Goal: Task Accomplishment & Management: Manage account settings

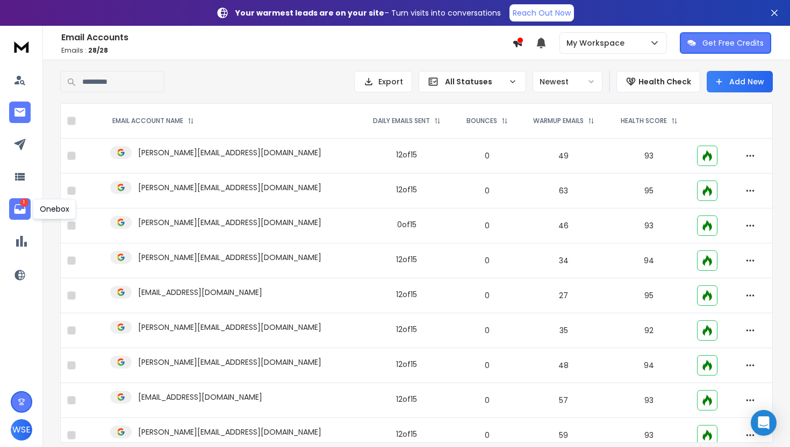
click at [24, 206] on p "1" at bounding box center [24, 202] width 9 height 9
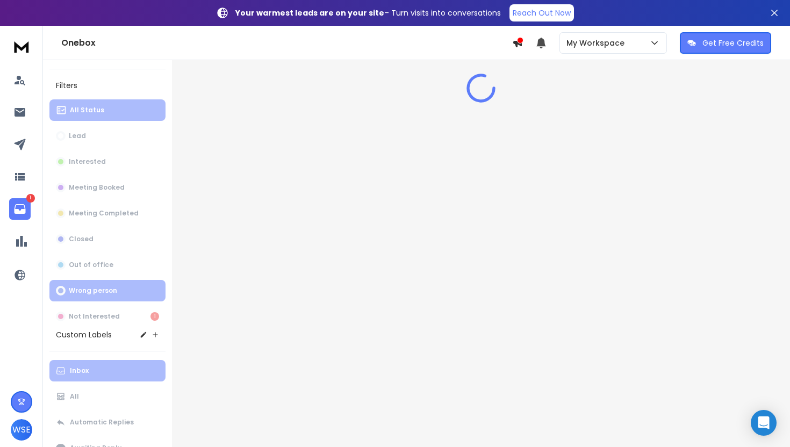
scroll to position [65, 0]
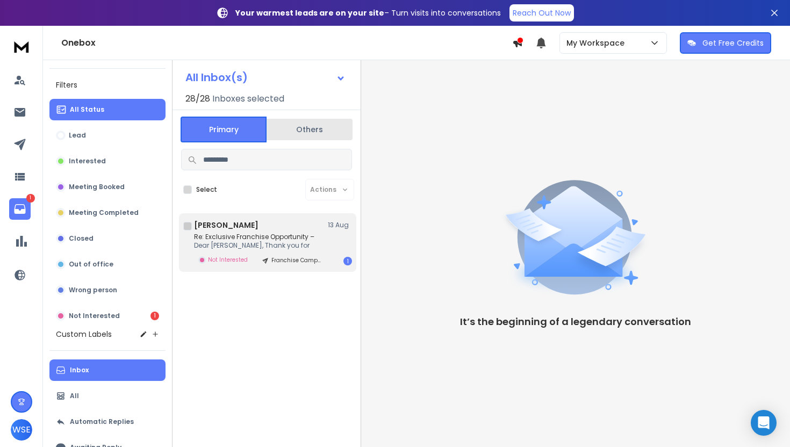
click at [252, 234] on p "Re: Exclusive Franchise Opportunity –" at bounding box center [258, 237] width 129 height 9
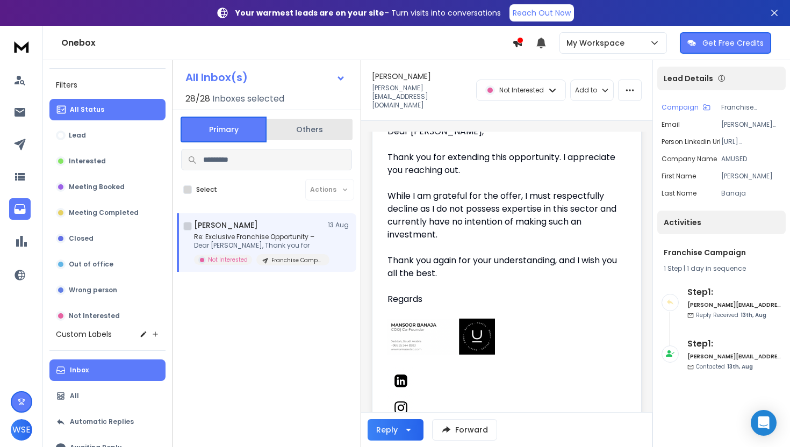
scroll to position [225, 0]
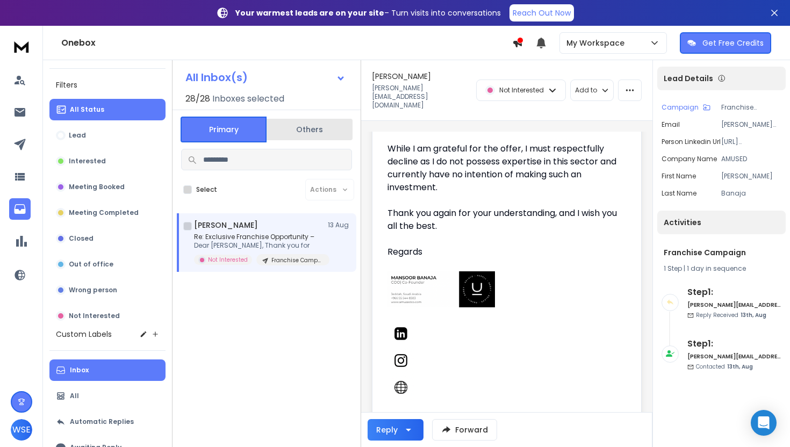
click at [464, 271] on img at bounding box center [440, 289] width 107 height 36
click at [465, 271] on img at bounding box center [440, 289] width 107 height 36
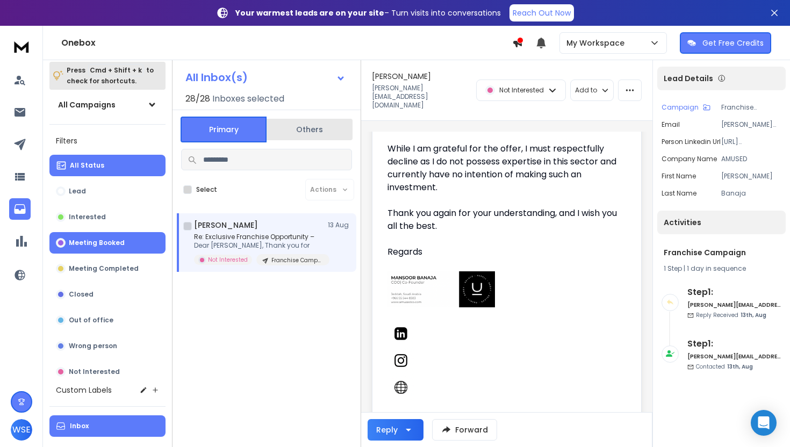
scroll to position [0, 0]
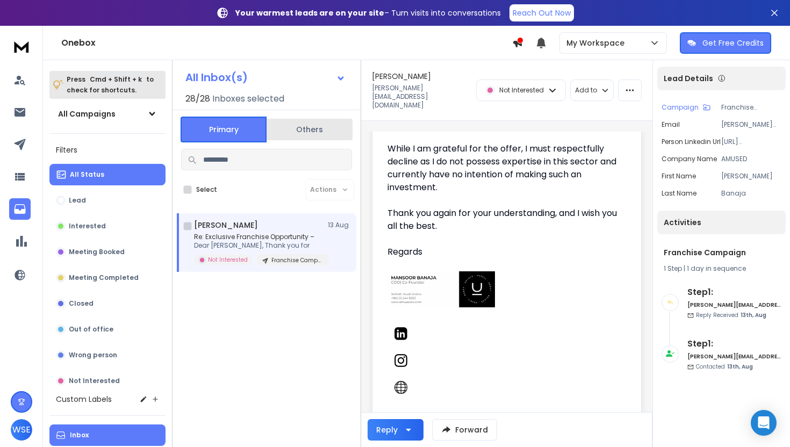
click at [406, 320] on img at bounding box center [400, 333] width 27 height 27
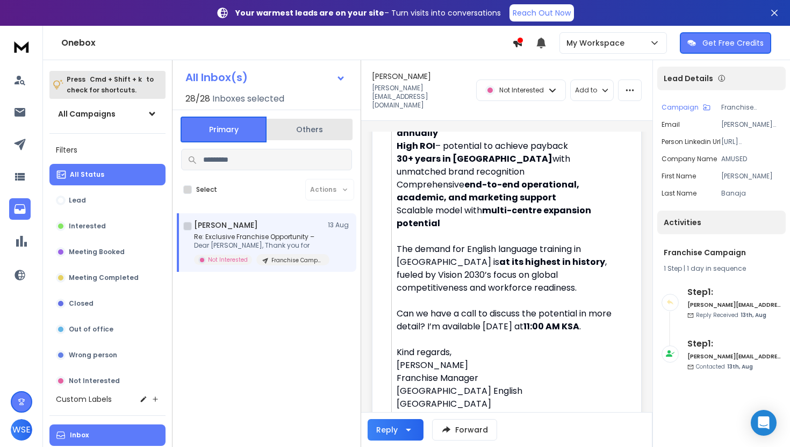
scroll to position [903, 0]
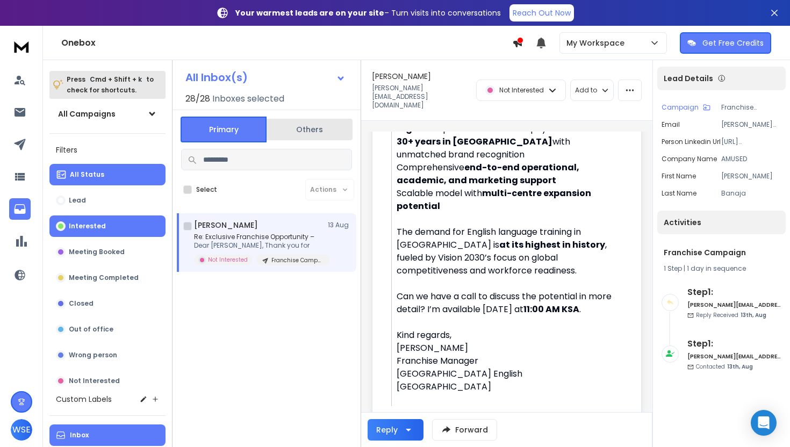
click at [98, 223] on p "Interested" at bounding box center [87, 226] width 37 height 9
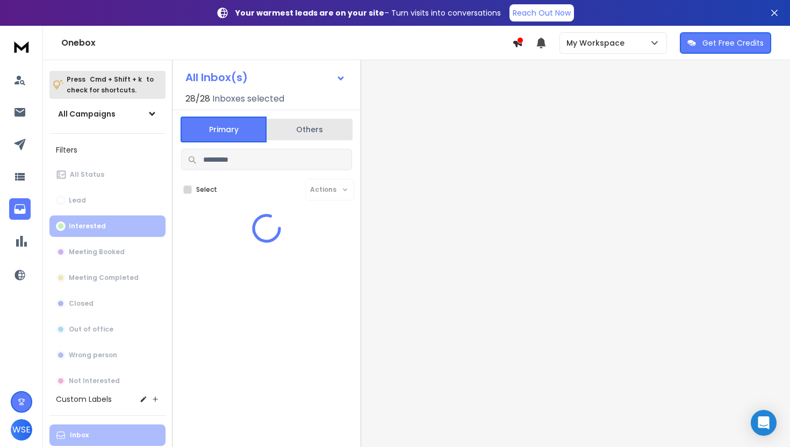
scroll to position [0, 0]
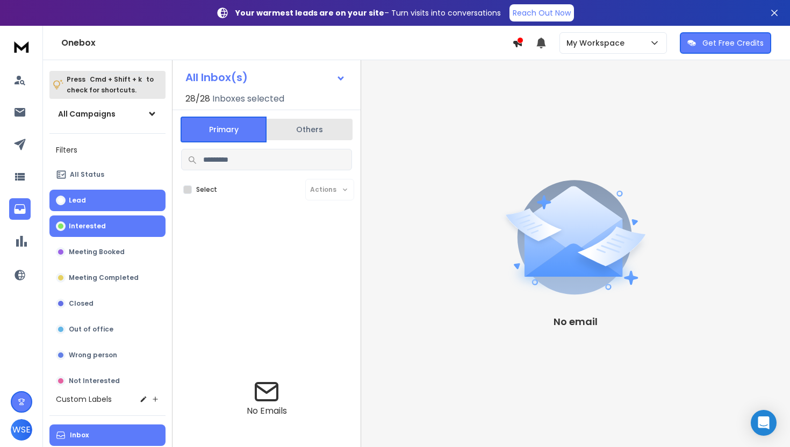
click at [98, 198] on button "Lead" at bounding box center [107, 200] width 116 height 21
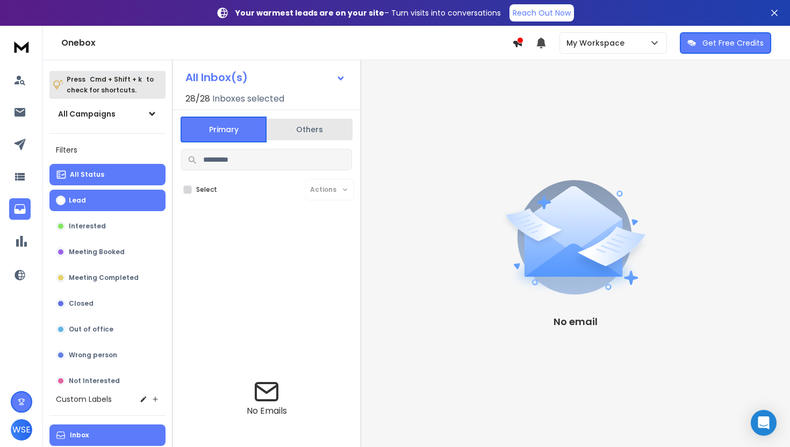
click at [95, 175] on p "All Status" at bounding box center [87, 174] width 34 height 9
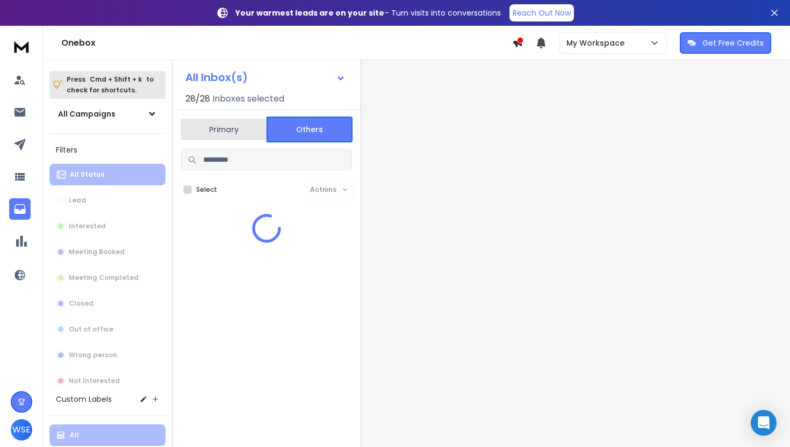
click at [296, 123] on button "Others" at bounding box center [310, 130] width 86 height 26
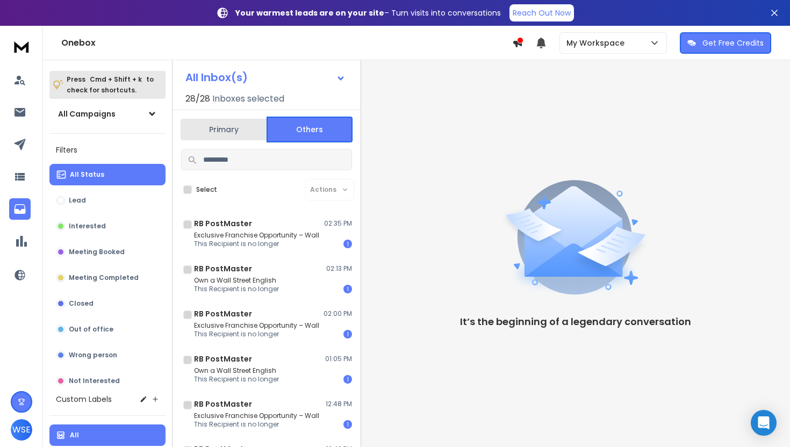
scroll to position [88, 0]
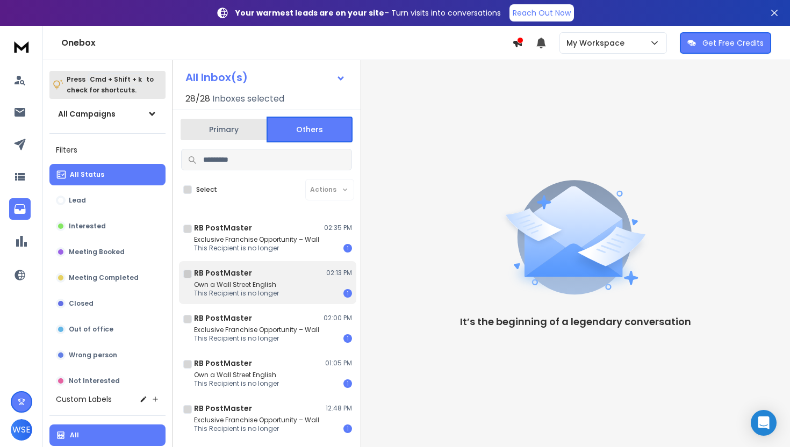
click at [237, 282] on p "Own a Wall Street English" at bounding box center [236, 284] width 85 height 9
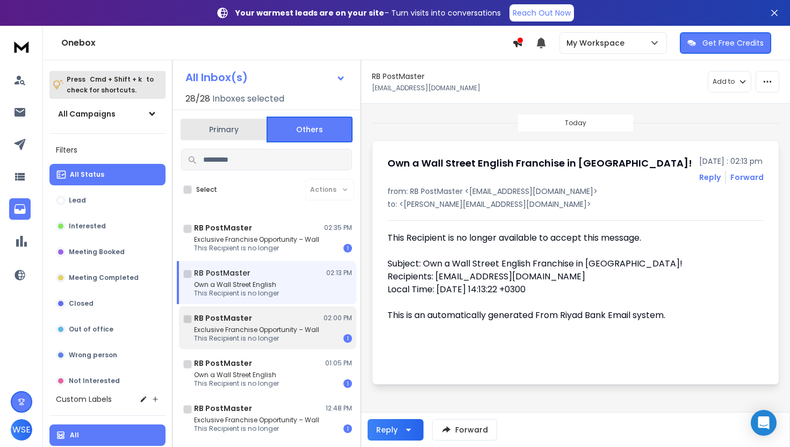
click at [248, 318] on h1 "RB PostMaster" at bounding box center [223, 318] width 58 height 11
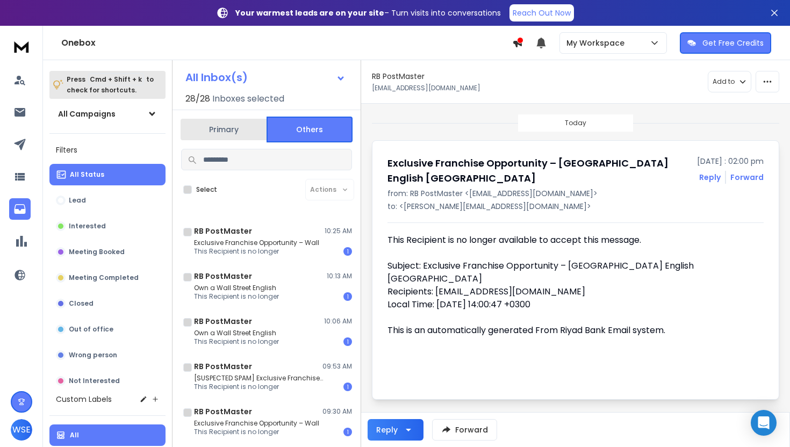
scroll to position [0, 0]
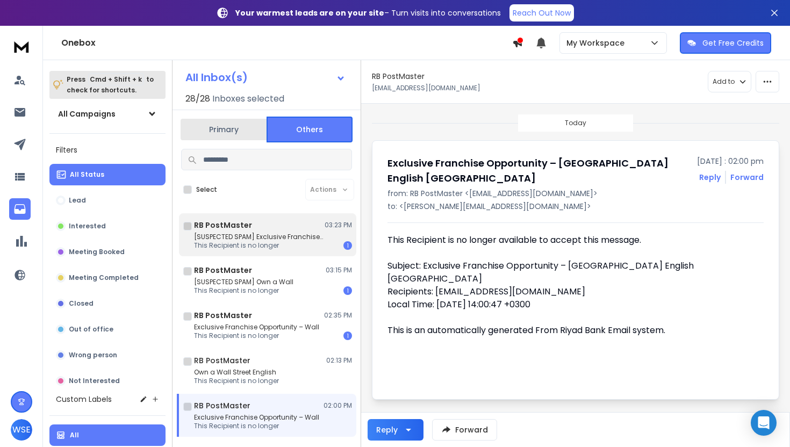
click at [233, 239] on p "[SUSPECTED SPAM] Exclusive Franchise Opportunity" at bounding box center [258, 237] width 129 height 9
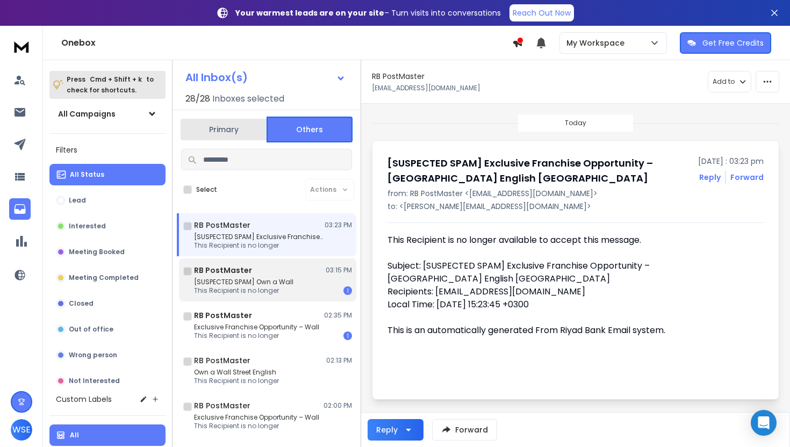
click at [227, 285] on p "[SUSPECTED SPAM] Own a Wall" at bounding box center [243, 282] width 99 height 9
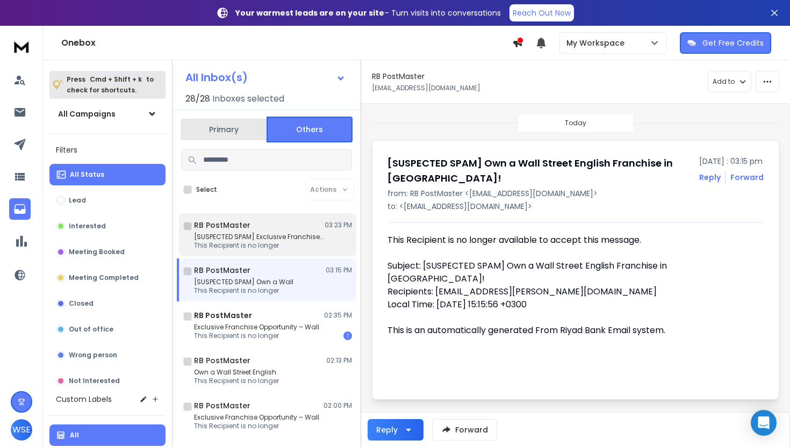
click at [235, 256] on div "RB PostMaster 03:23 PM [SUSPECTED SPAM] Exclusive Franchise Opportunity This Re…" at bounding box center [267, 234] width 177 height 43
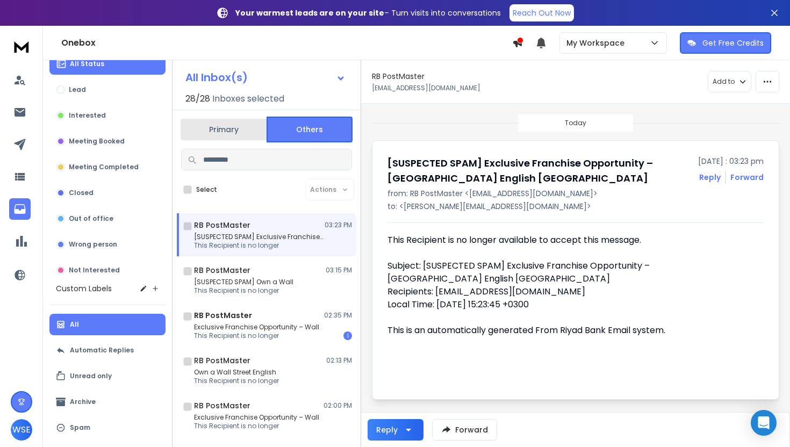
scroll to position [119, 0]
click at [93, 340] on button "Automatic Replies" at bounding box center [107, 350] width 116 height 21
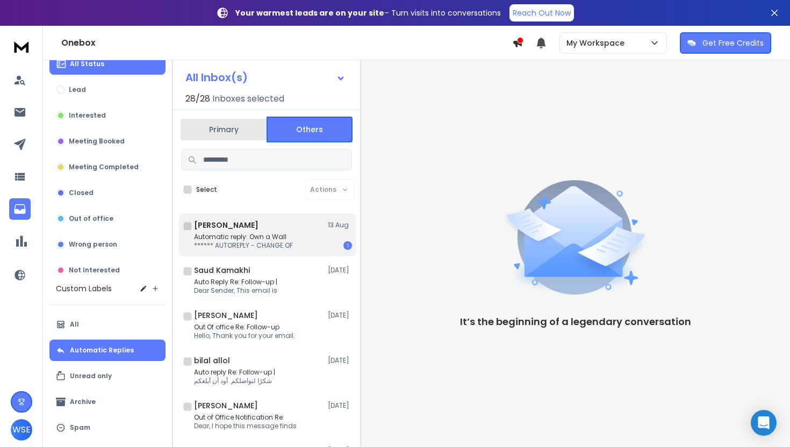
click at [249, 247] on p "****** AUTOREPLY - CHANGE OF" at bounding box center [243, 245] width 99 height 9
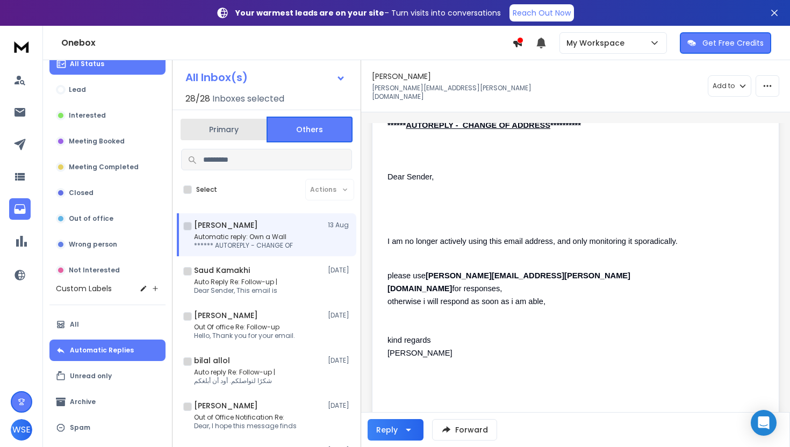
scroll to position [223, 0]
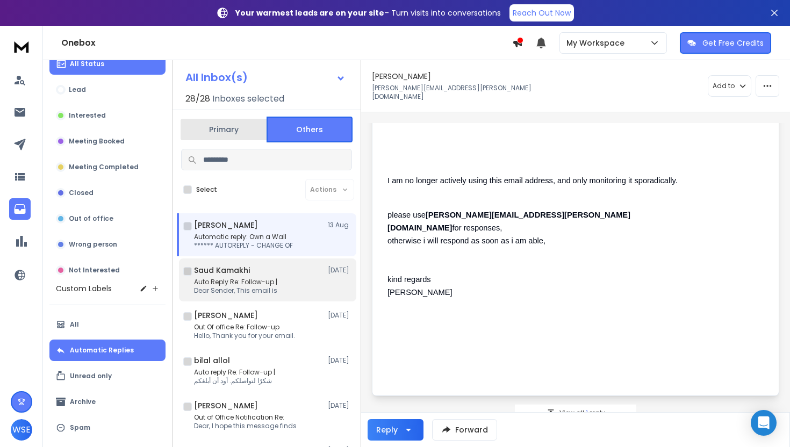
click at [261, 294] on p "Dear Sender, This email is" at bounding box center [235, 290] width 83 height 9
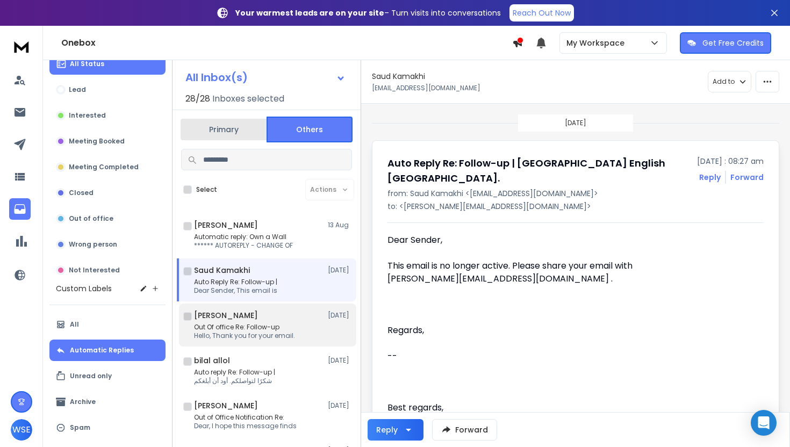
click at [268, 337] on p "Hello, Thank you for your email." at bounding box center [244, 336] width 101 height 9
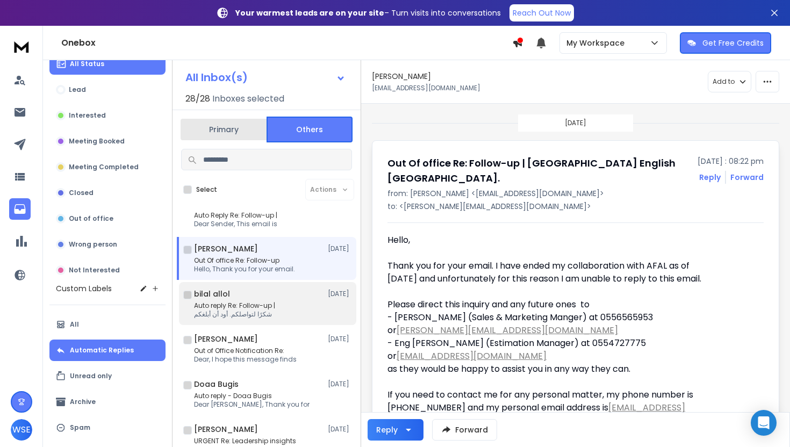
scroll to position [0, 0]
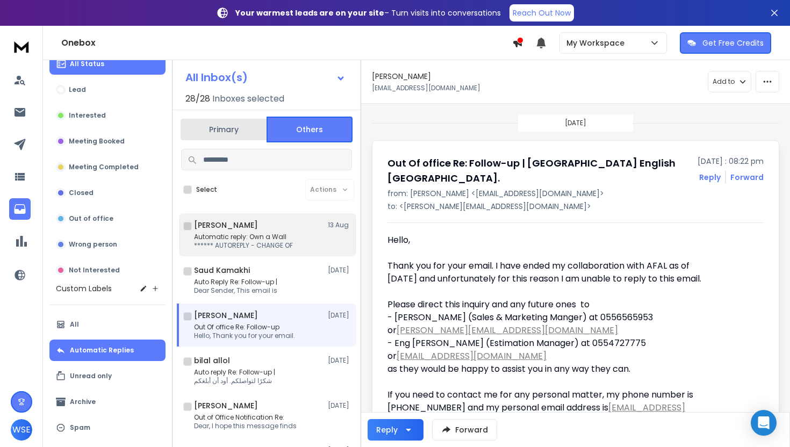
click at [255, 231] on div "[PERSON_NAME] [DATE] Automatic reply: Own a Wall ****** AUTOREPLY - CHANGE OF" at bounding box center [273, 235] width 158 height 30
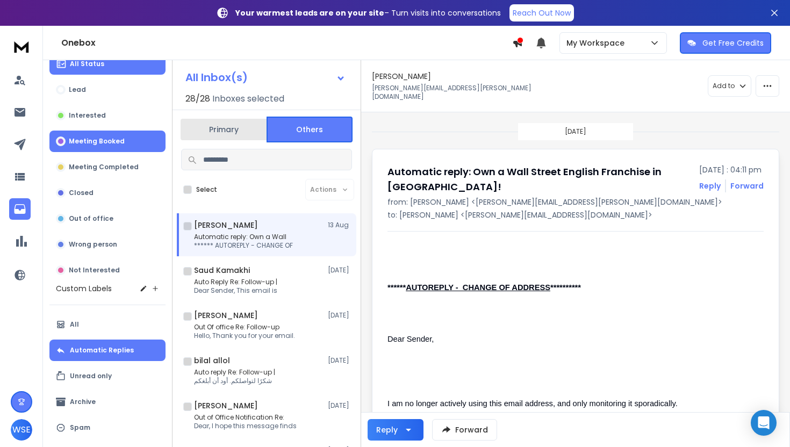
click at [105, 137] on p "Meeting Booked" at bounding box center [97, 141] width 56 height 9
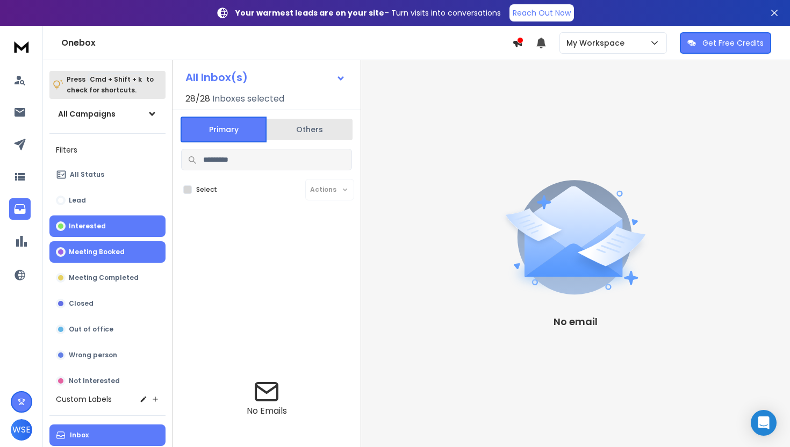
click at [106, 223] on button "Interested" at bounding box center [107, 225] width 116 height 21
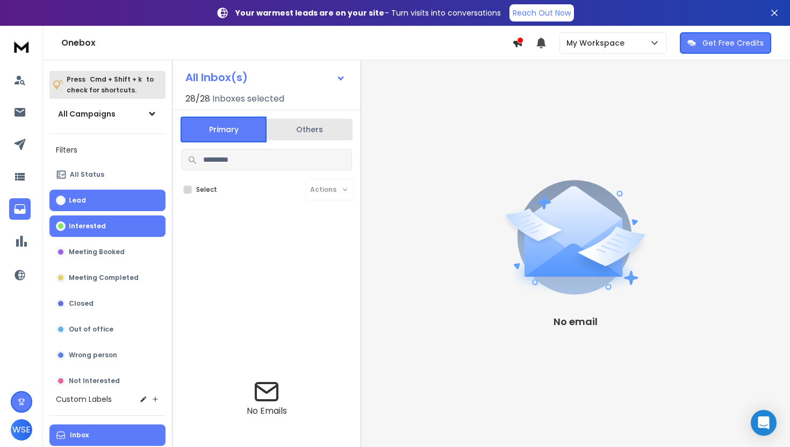
click at [106, 206] on button "Lead" at bounding box center [107, 200] width 116 height 21
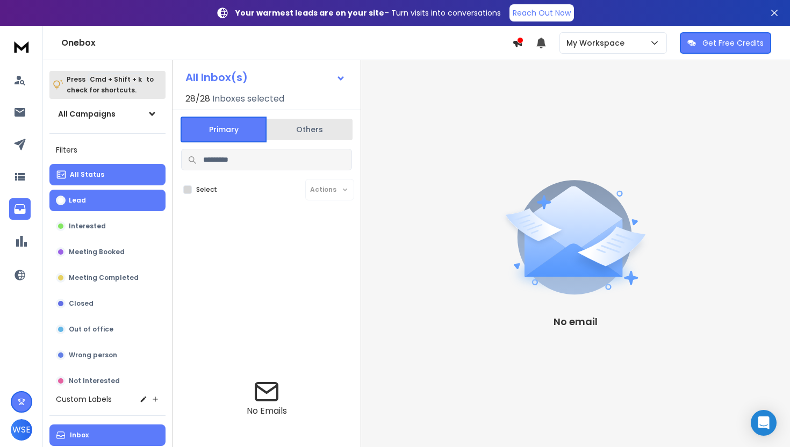
click at [97, 176] on p "All Status" at bounding box center [87, 174] width 34 height 9
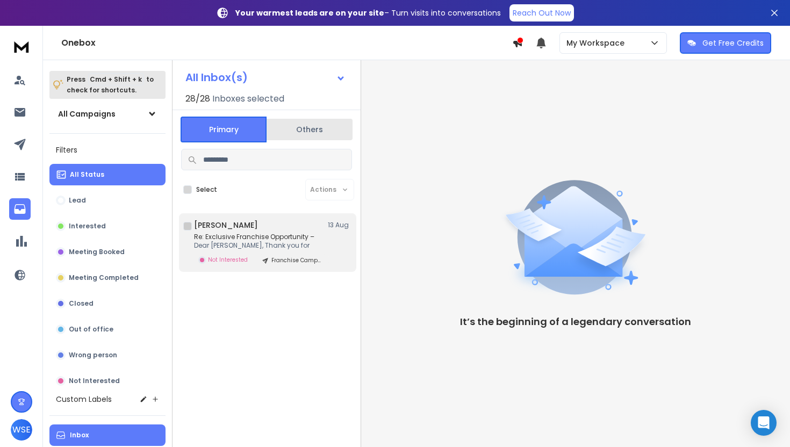
click at [265, 228] on div "[PERSON_NAME] [DATE]" at bounding box center [273, 225] width 158 height 11
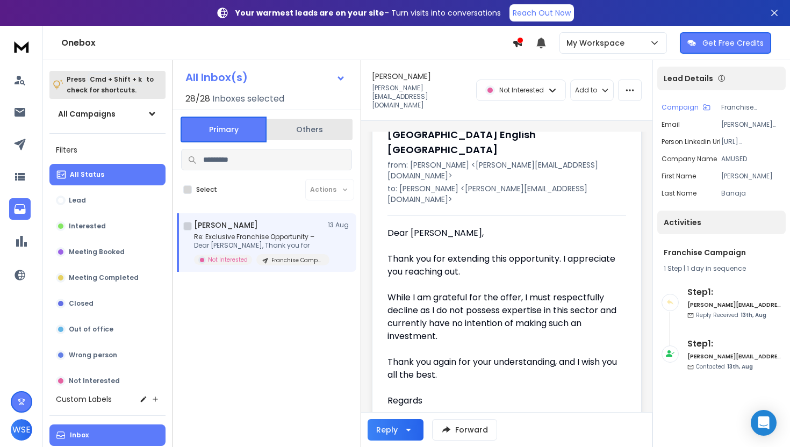
scroll to position [84, 0]
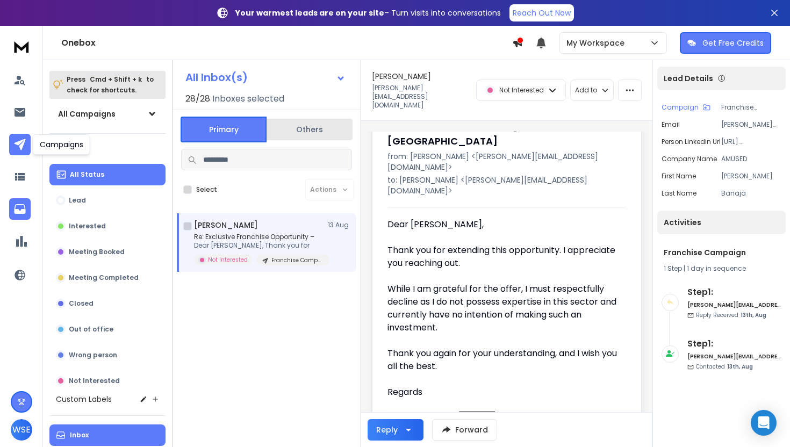
click at [24, 143] on icon at bounding box center [19, 144] width 13 height 13
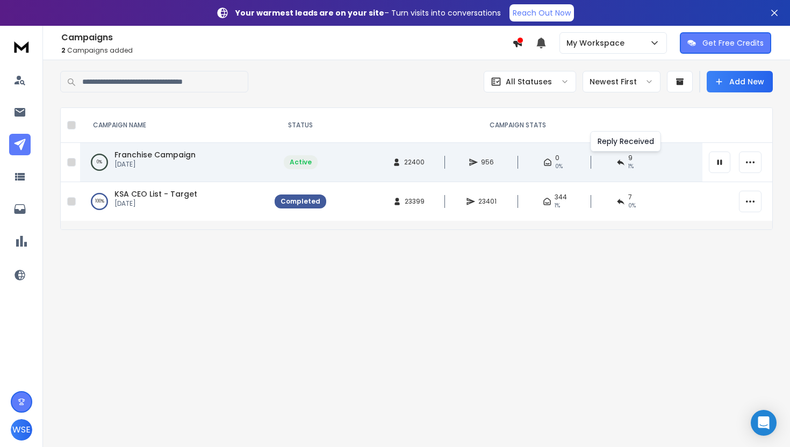
click at [632, 166] on p "9 1 %" at bounding box center [633, 162] width 11 height 17
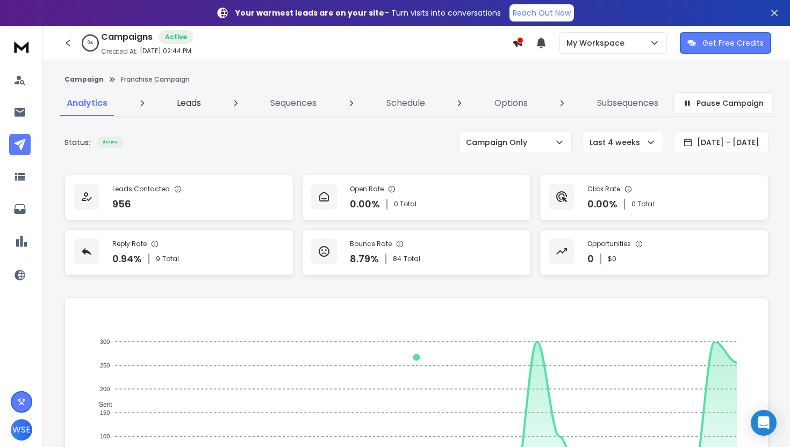
click at [199, 105] on p "Leads" at bounding box center [189, 103] width 24 height 13
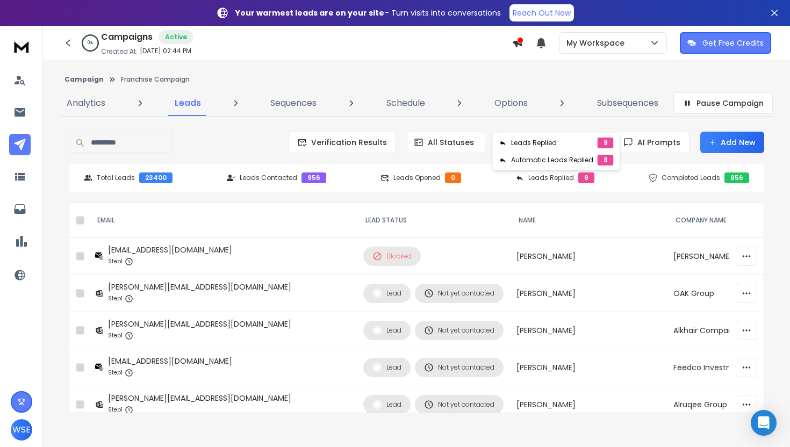
click at [559, 176] on p "Leads Replied" at bounding box center [551, 178] width 46 height 9
click at [551, 175] on p "Leads Replied" at bounding box center [551, 178] width 46 height 9
click at [570, 145] on div "Actions" at bounding box center [544, 142] width 82 height 11
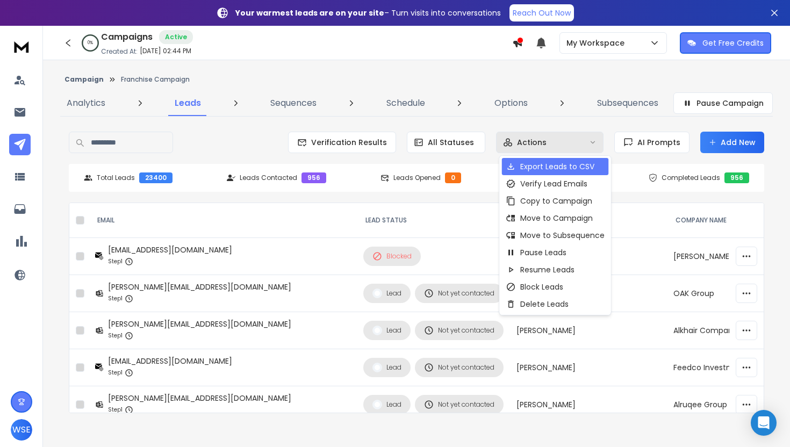
click at [569, 144] on div "Actions" at bounding box center [544, 142] width 82 height 11
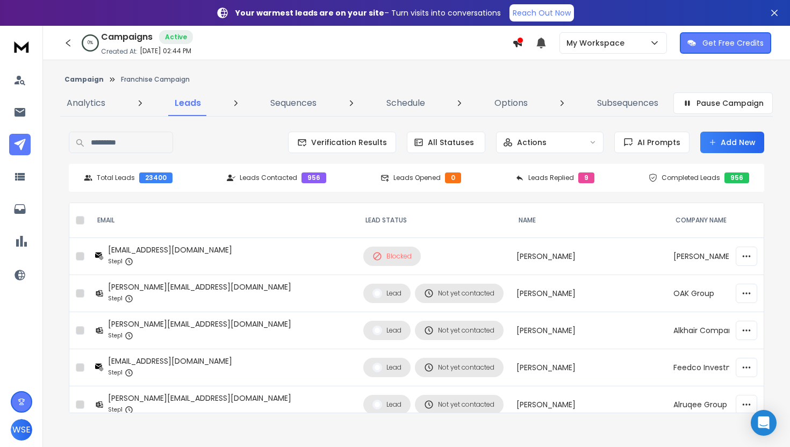
click at [128, 143] on input at bounding box center [121, 142] width 104 height 21
click at [18, 178] on icon at bounding box center [19, 176] width 13 height 13
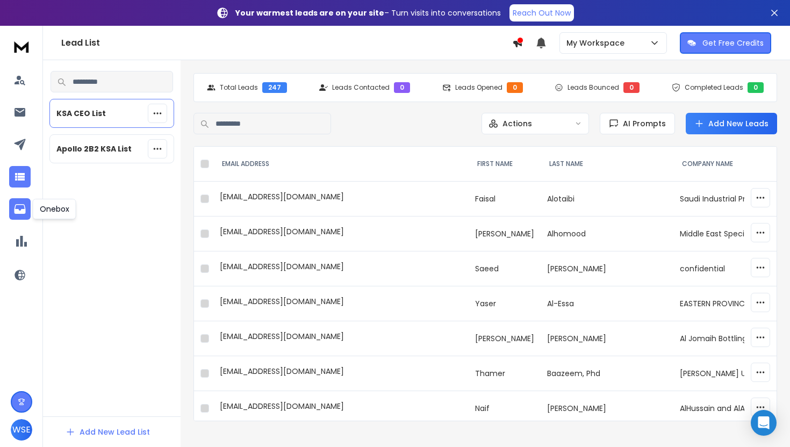
click at [22, 201] on link at bounding box center [19, 208] width 21 height 21
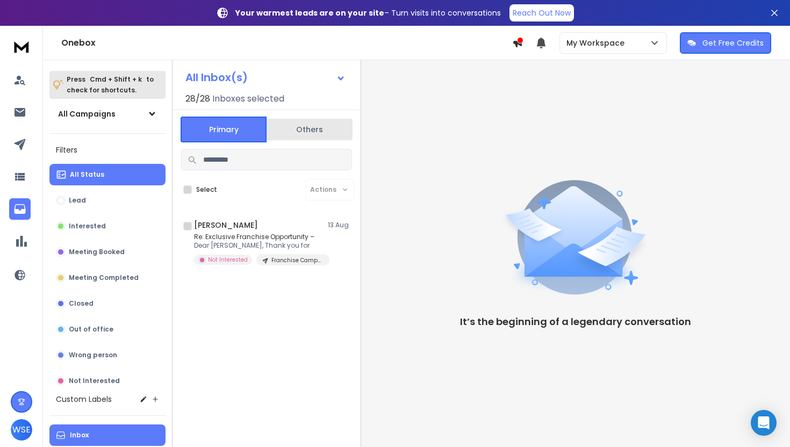
click at [326, 190] on div "Actions" at bounding box center [329, 189] width 49 height 21
click at [335, 188] on div "Actions" at bounding box center [329, 189] width 49 height 21
click at [334, 189] on div "Actions" at bounding box center [329, 189] width 49 height 21
click at [320, 128] on button "Others" at bounding box center [310, 130] width 86 height 24
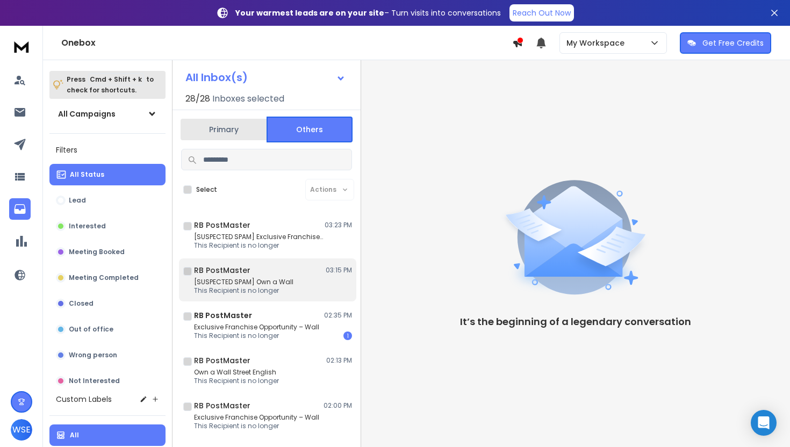
scroll to position [40, 0]
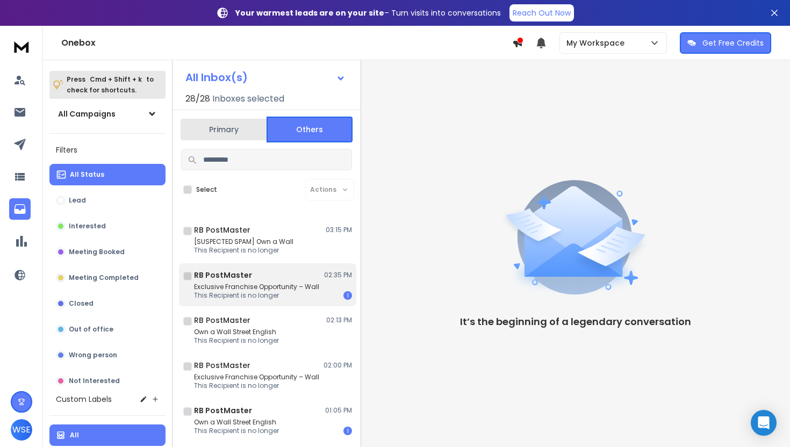
click at [294, 294] on p "This Recipient is no longer" at bounding box center [256, 295] width 125 height 9
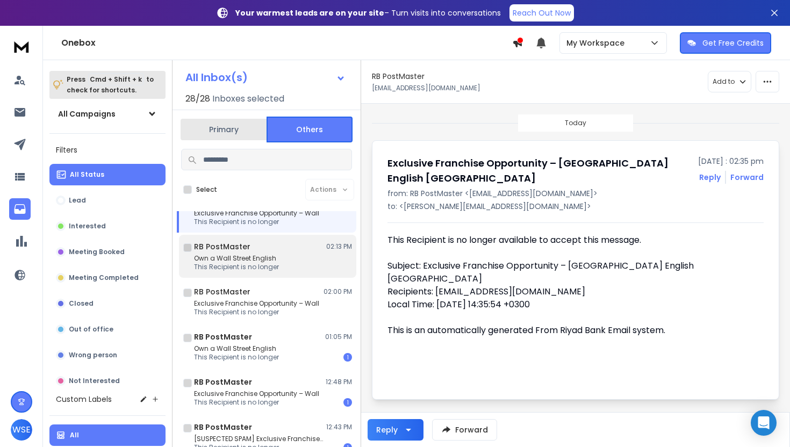
scroll to position [120, 0]
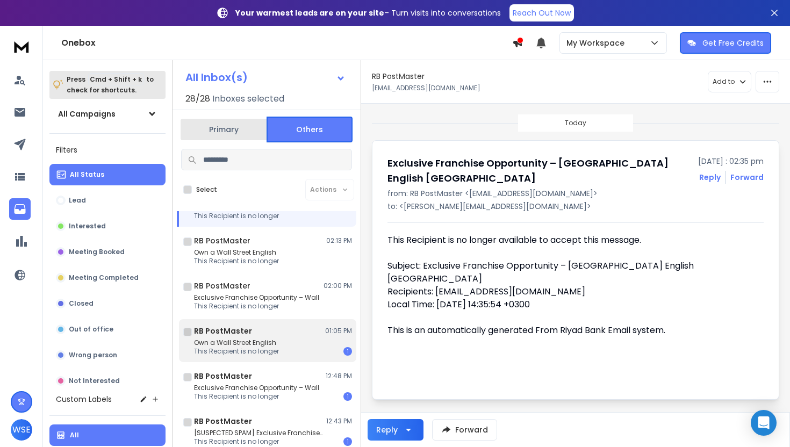
click at [230, 344] on p "Own a Wall Street English" at bounding box center [236, 343] width 85 height 9
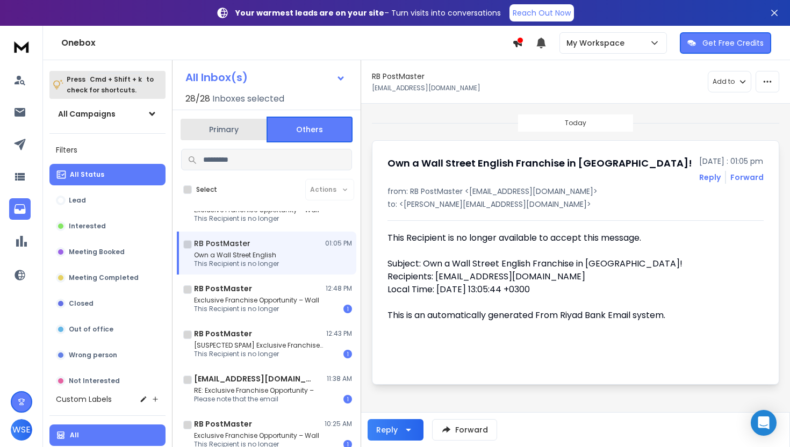
scroll to position [247, 0]
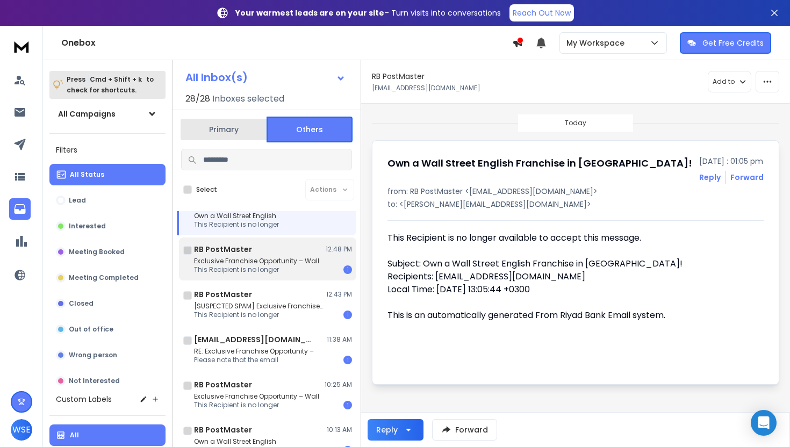
click at [252, 267] on p "This Recipient is no longer" at bounding box center [256, 269] width 125 height 9
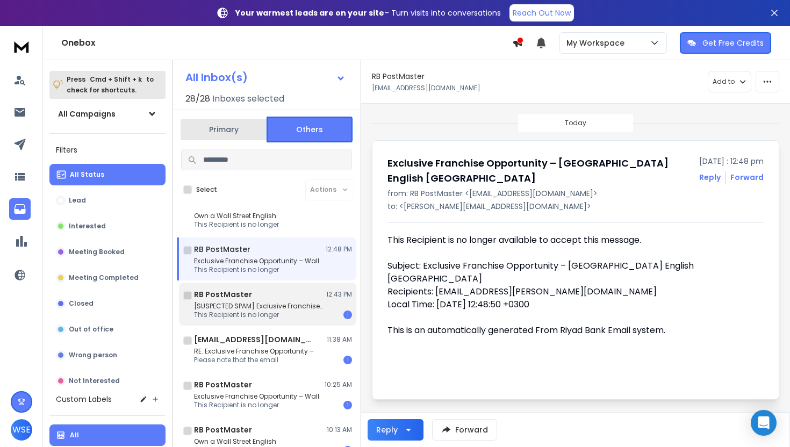
click at [251, 296] on div "RB PostMaster 12:43 PM" at bounding box center [273, 294] width 158 height 11
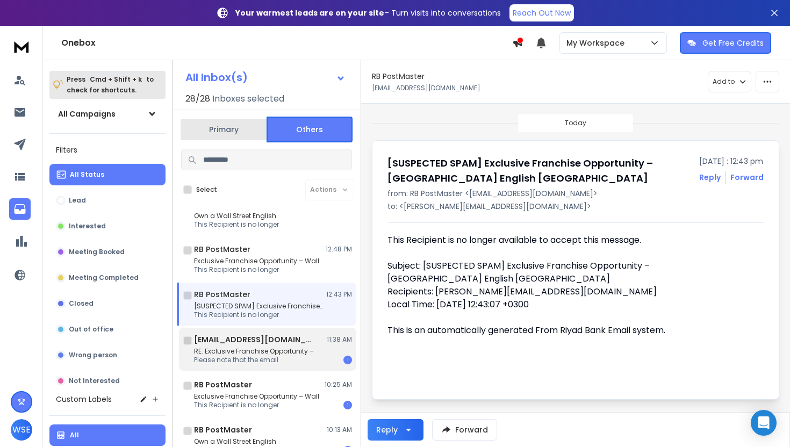
click at [261, 352] on p "RE: Exclusive Franchise Opportunity –" at bounding box center [254, 351] width 120 height 9
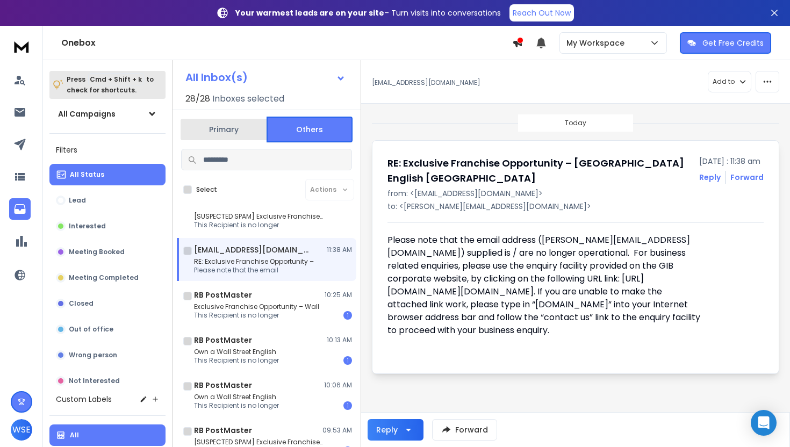
scroll to position [349, 0]
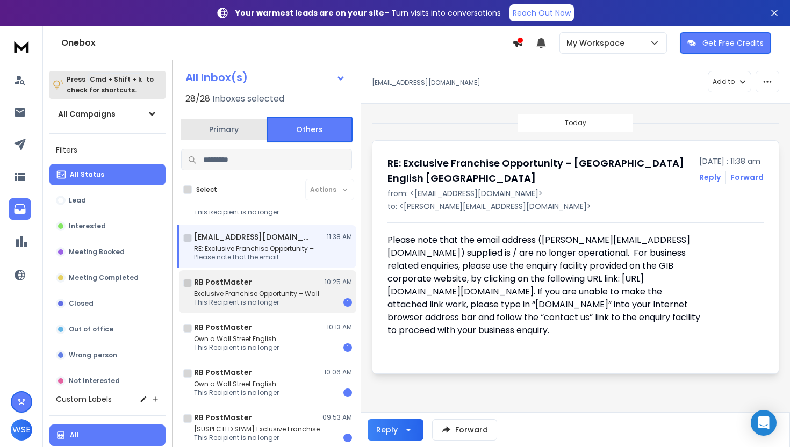
click at [264, 300] on p "This Recipient is no longer" at bounding box center [256, 302] width 125 height 9
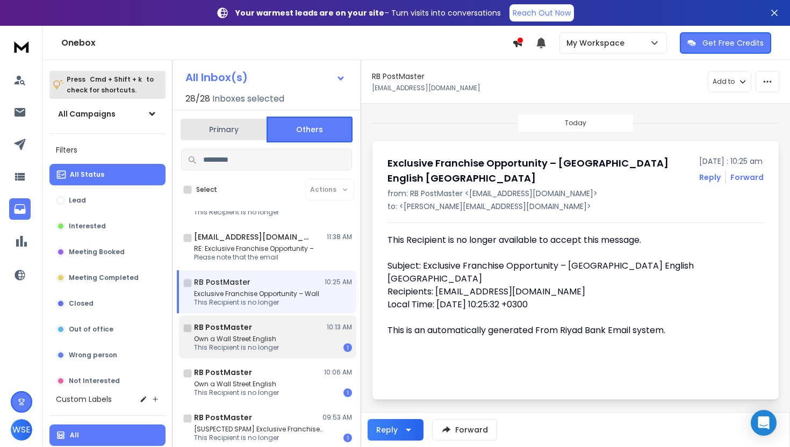
click at [265, 342] on p "Own a Wall Street English" at bounding box center [236, 339] width 85 height 9
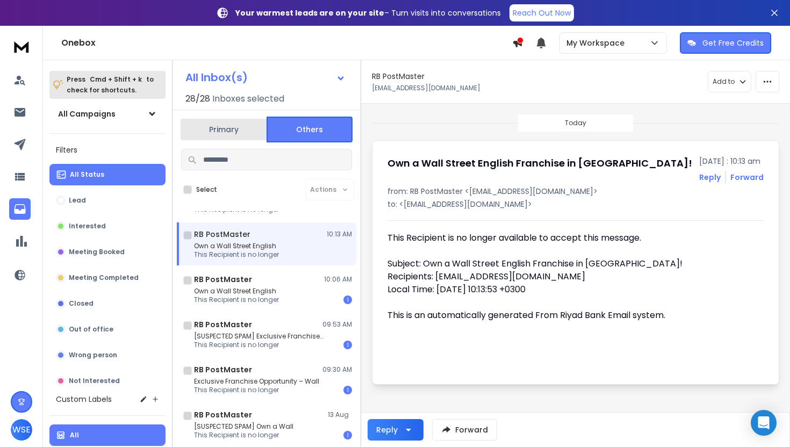
scroll to position [466, 0]
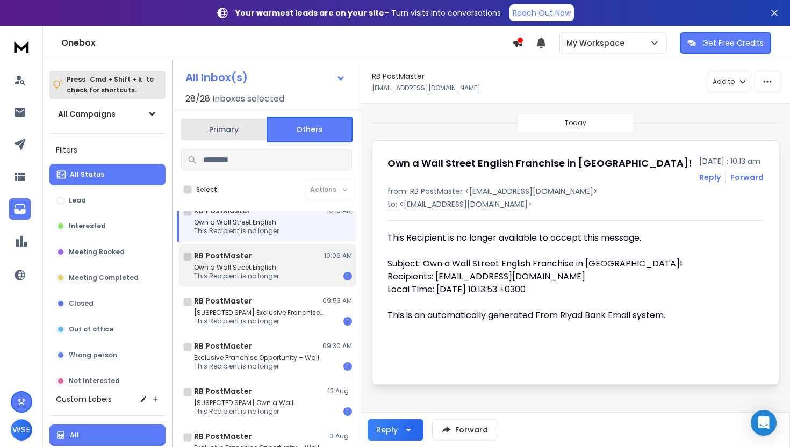
click at [262, 280] on p "This Recipient is no longer" at bounding box center [236, 276] width 85 height 9
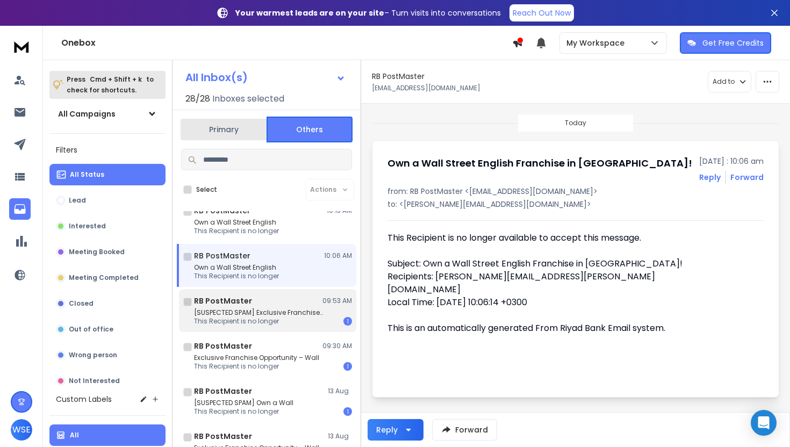
click at [264, 321] on p "This Recipient is no longer" at bounding box center [258, 321] width 129 height 9
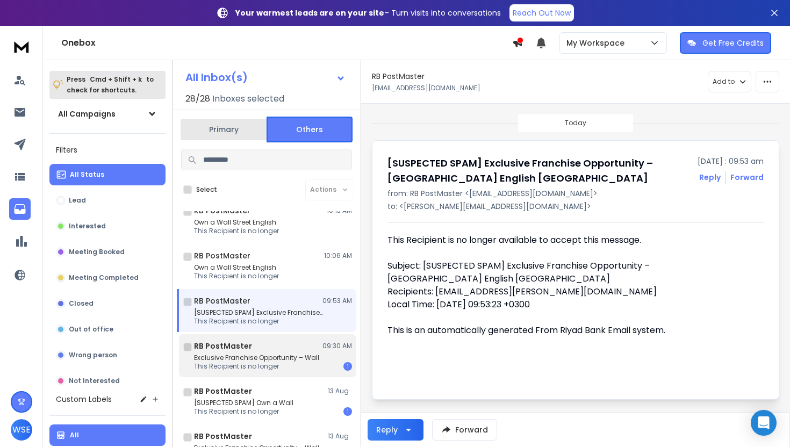
click at [265, 357] on p "Exclusive Franchise Opportunity – Wall" at bounding box center [256, 358] width 125 height 9
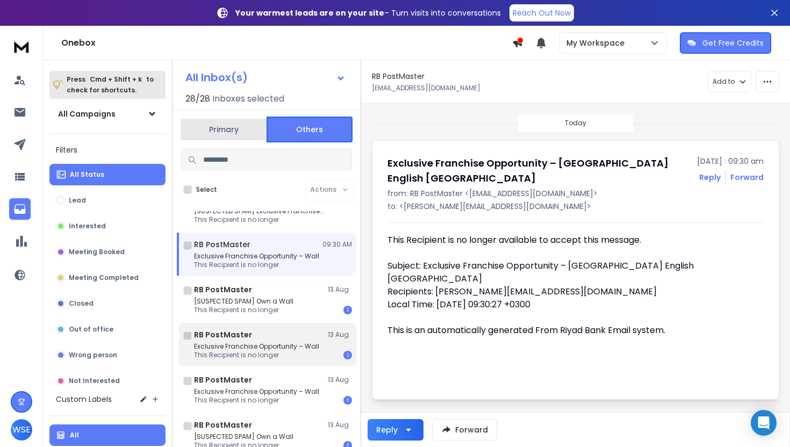
scroll to position [592, 0]
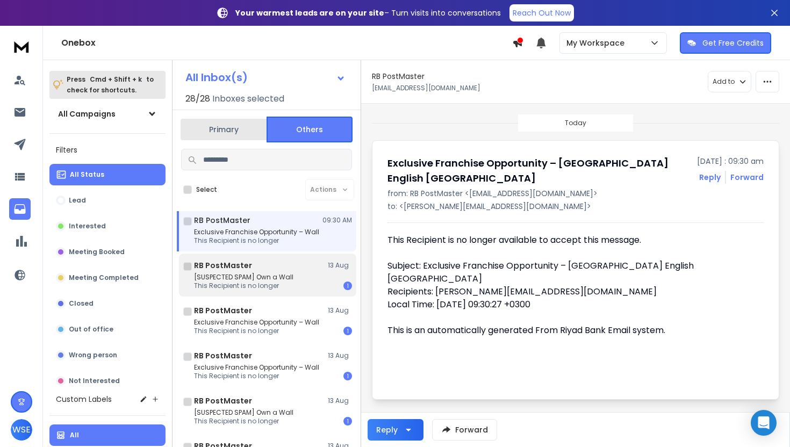
click at [251, 275] on p "[SUSPECTED SPAM] Own a Wall" at bounding box center [243, 277] width 99 height 9
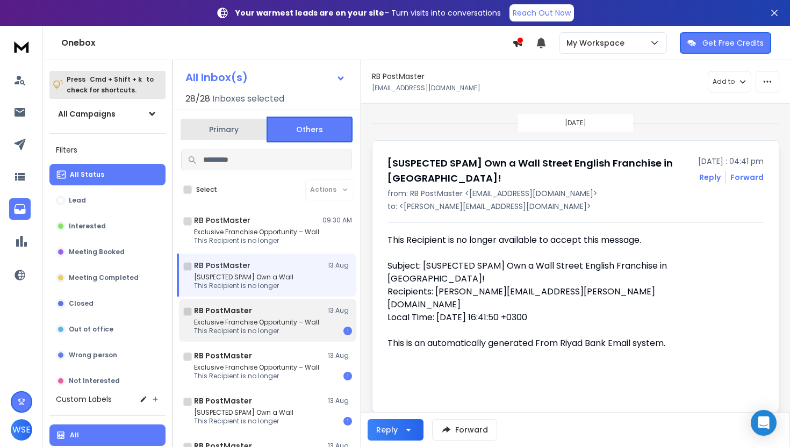
click at [249, 327] on p "This Recipient is no longer" at bounding box center [256, 331] width 125 height 9
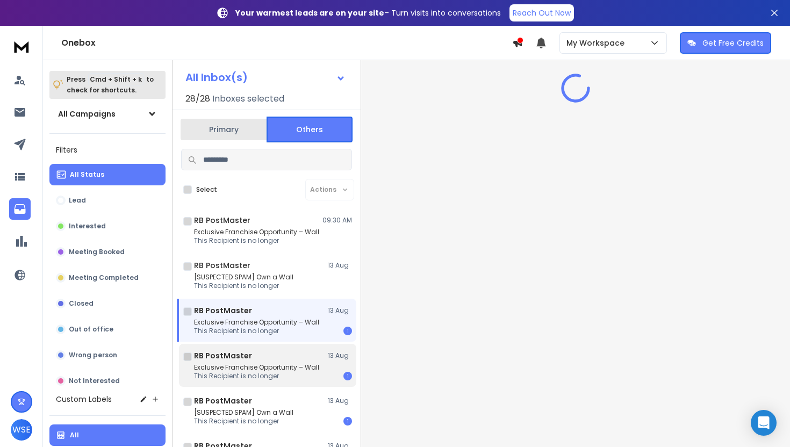
click at [249, 370] on p "Exclusive Franchise Opportunity – Wall" at bounding box center [256, 367] width 125 height 9
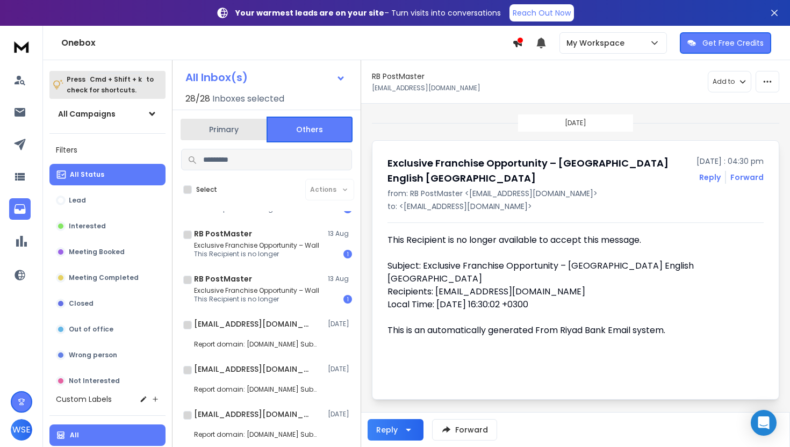
scroll to position [888, 0]
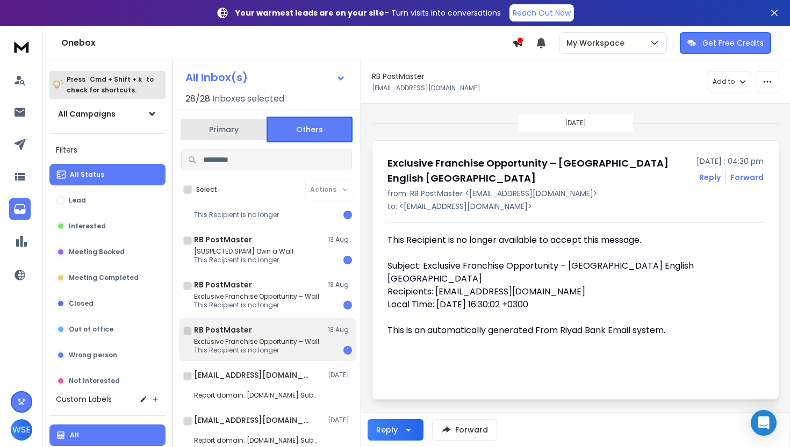
click at [245, 351] on p "This Recipient is no longer" at bounding box center [256, 350] width 125 height 9
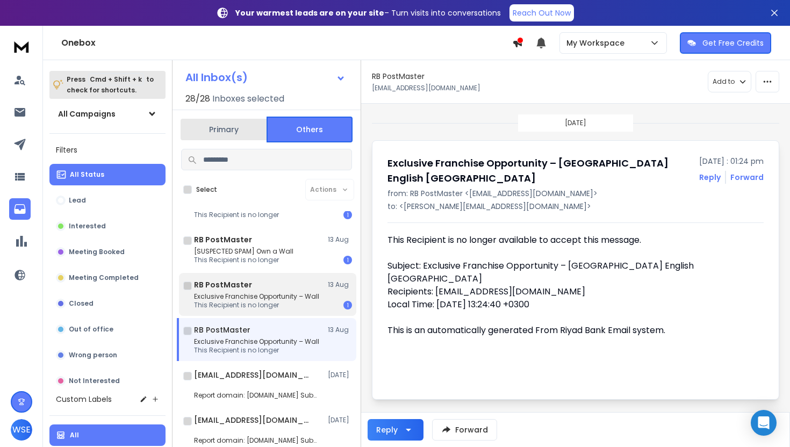
click at [245, 290] on h1 "RB PostMaster" at bounding box center [223, 284] width 58 height 11
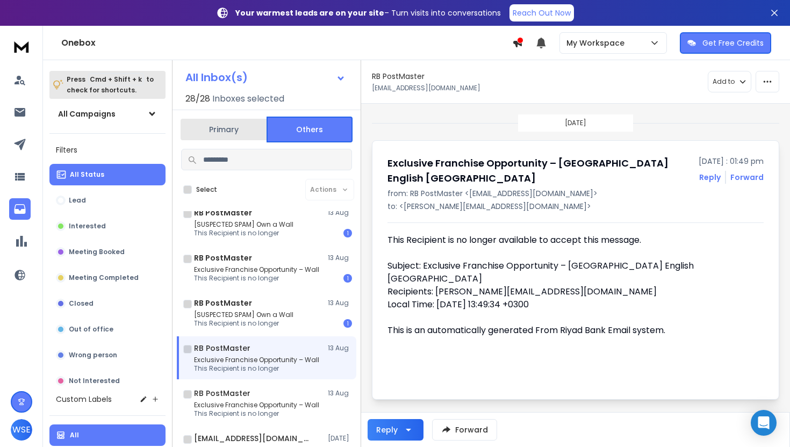
scroll to position [799, 0]
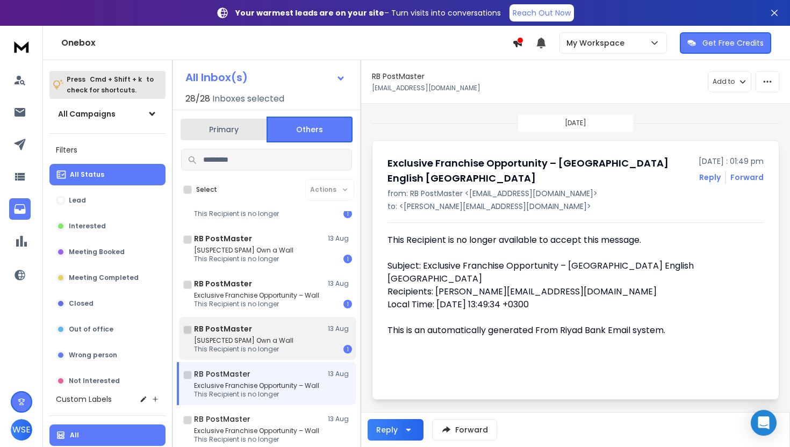
click at [248, 357] on div "RB PostMaster [DATE] [SUSPECTED SPAM] Own a Wall This Recipient is no longer 1" at bounding box center [267, 338] width 177 height 43
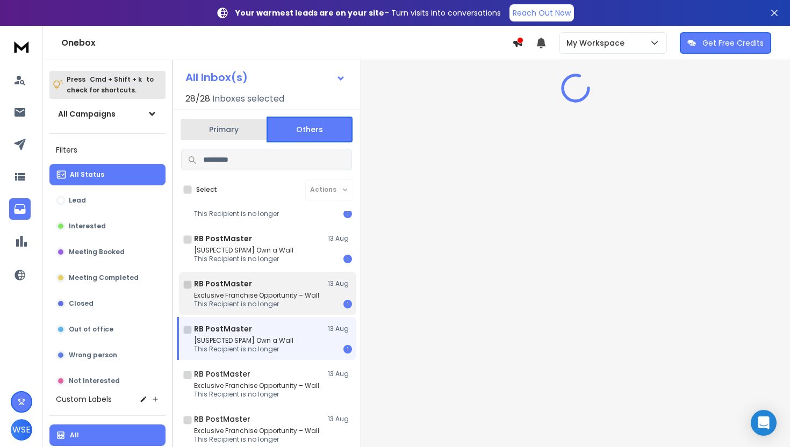
click at [248, 304] on p "This Recipient is no longer" at bounding box center [256, 304] width 125 height 9
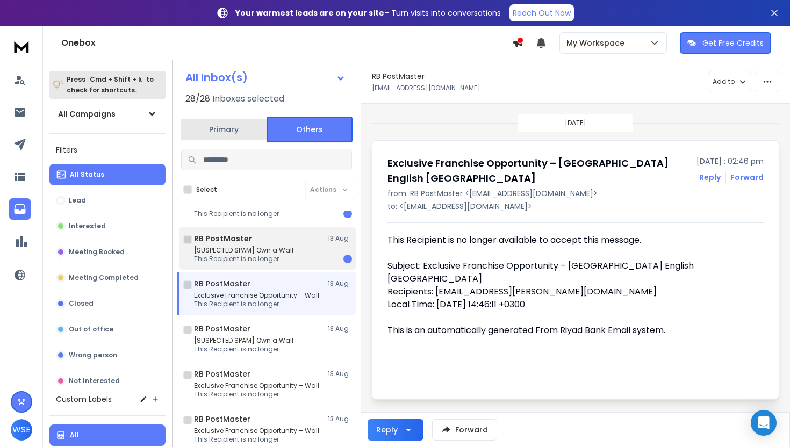
click at [247, 249] on p "[SUSPECTED SPAM] Own a Wall" at bounding box center [243, 250] width 99 height 9
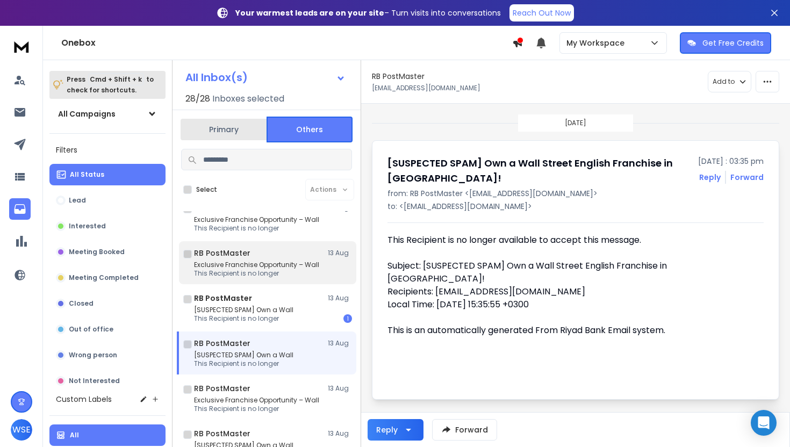
scroll to position [691, 0]
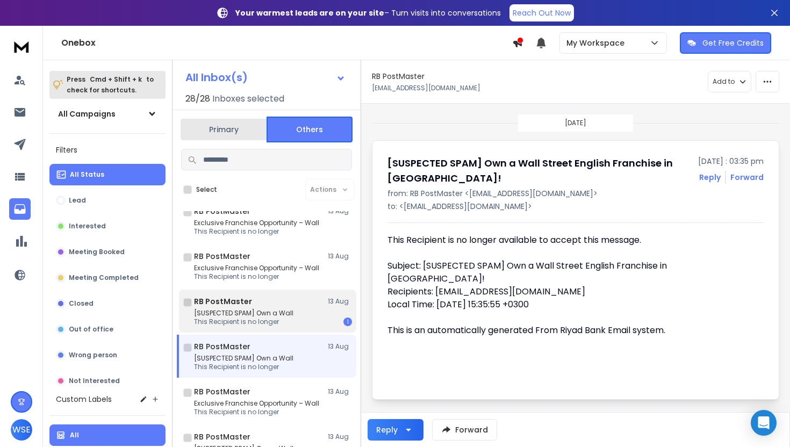
click at [251, 304] on div "RB PostMaster [DATE]" at bounding box center [273, 301] width 158 height 11
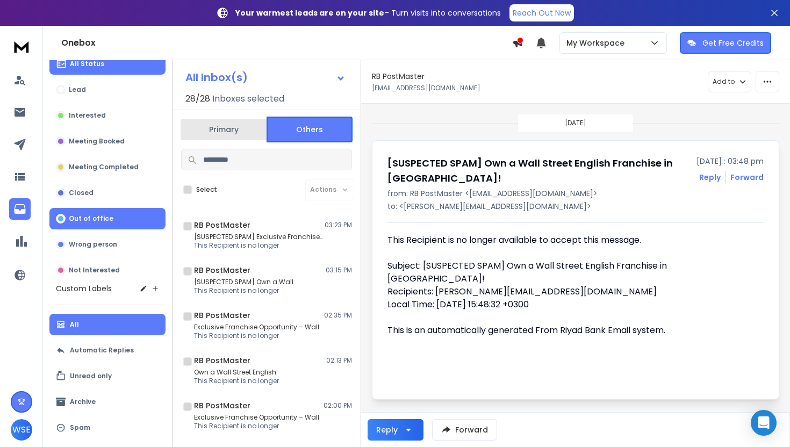
scroll to position [118, 0]
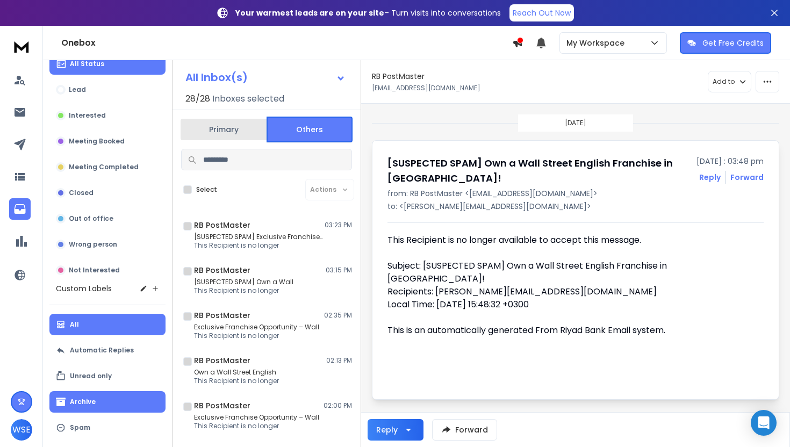
click at [106, 397] on button "Archive" at bounding box center [107, 401] width 116 height 21
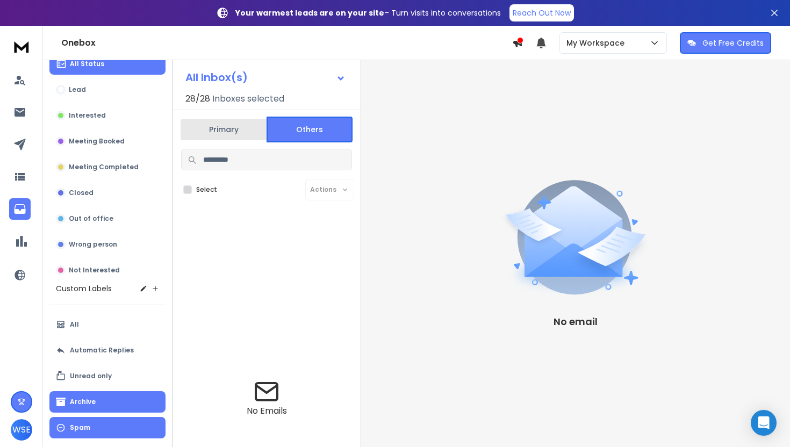
click at [106, 417] on button "Spam" at bounding box center [107, 427] width 116 height 21
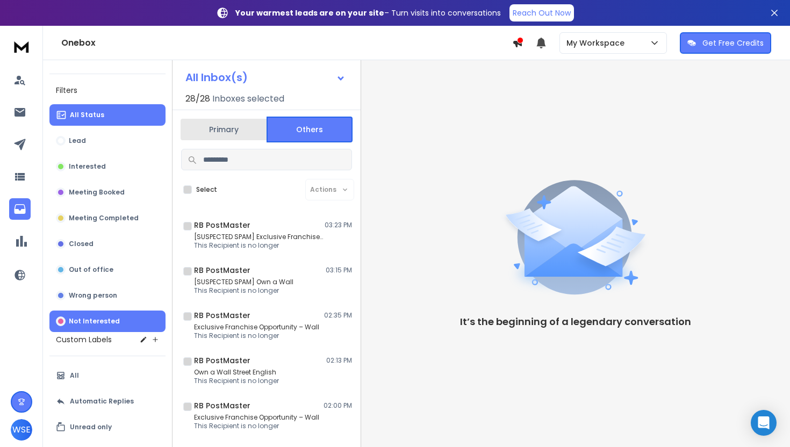
scroll to position [0, 0]
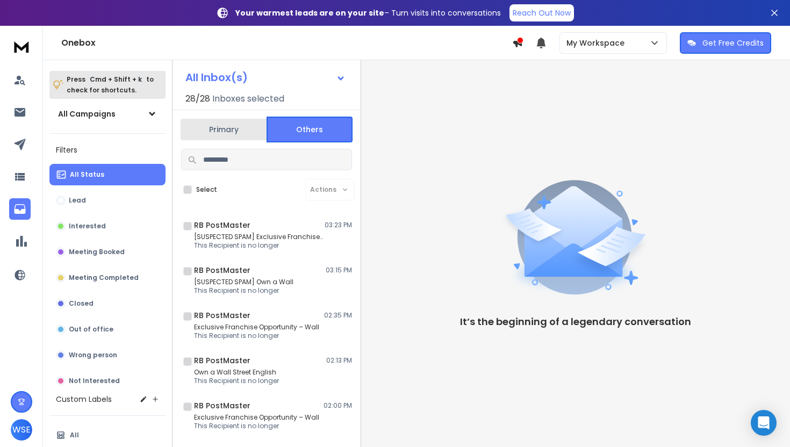
click at [98, 180] on button "All Status" at bounding box center [107, 174] width 116 height 21
click at [21, 115] on icon at bounding box center [20, 112] width 11 height 9
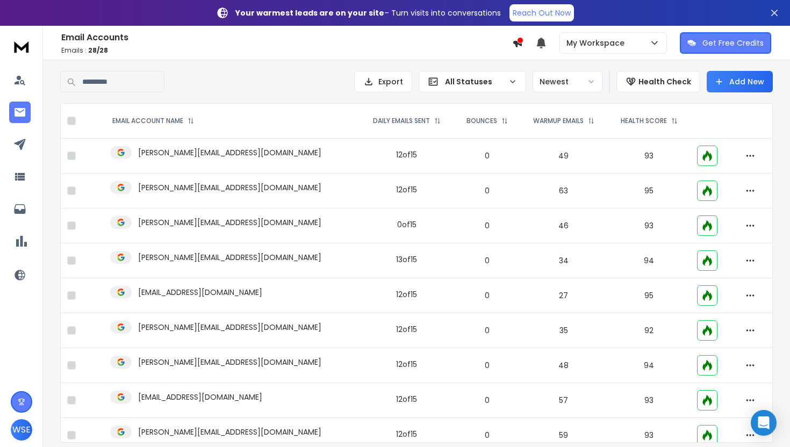
click at [23, 55] on img at bounding box center [21, 47] width 21 height 20
click at [23, 116] on icon at bounding box center [20, 112] width 11 height 9
click at [21, 47] on img at bounding box center [21, 47] width 21 height 20
click at [24, 86] on icon at bounding box center [19, 80] width 13 height 13
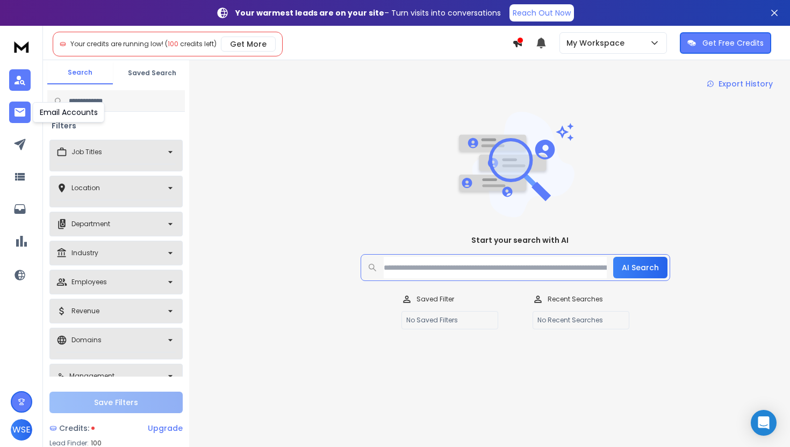
click at [18, 119] on link at bounding box center [19, 112] width 21 height 21
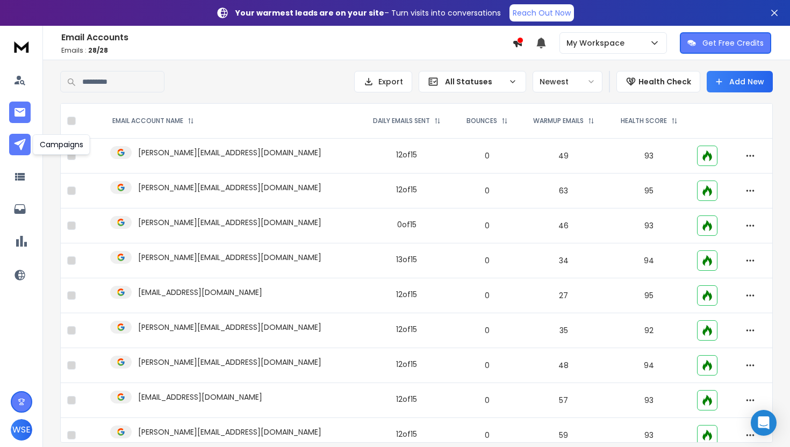
click at [18, 152] on link at bounding box center [19, 144] width 21 height 21
